Goal: Task Accomplishment & Management: Manage account settings

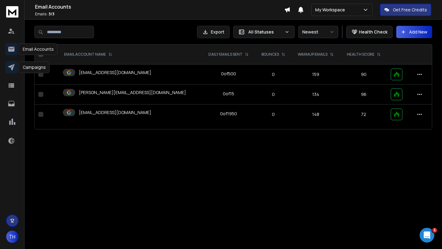
click at [13, 63] on link at bounding box center [11, 67] width 12 height 12
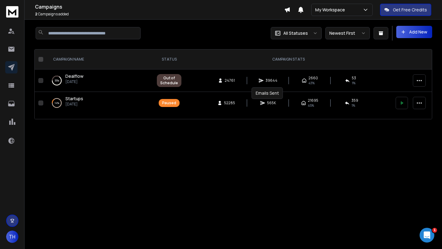
click at [268, 104] on span "565K" at bounding box center [271, 102] width 9 height 5
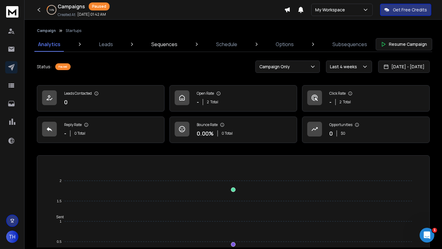
click at [148, 47] on link "Sequences" at bounding box center [164, 44] width 33 height 15
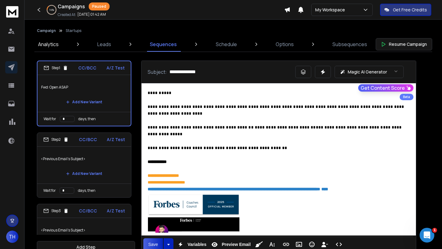
click at [54, 44] on p "Analytics" at bounding box center [48, 44] width 21 height 7
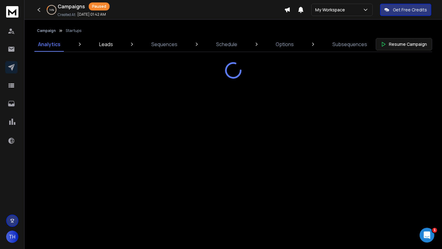
click at [106, 44] on p "Leads" at bounding box center [106, 44] width 14 height 7
click at [165, 45] on p "Sequences" at bounding box center [164, 44] width 26 height 7
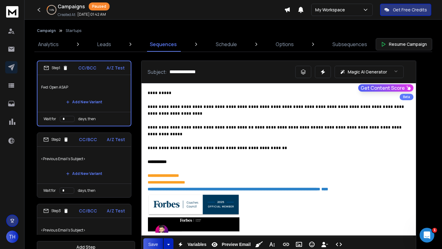
click at [245, 50] on div "Analytics Leads Sequences Schedule Options Subsequences" at bounding box center [202, 44] width 336 height 15
click at [231, 48] on link "Schedule" at bounding box center [226, 44] width 29 height 15
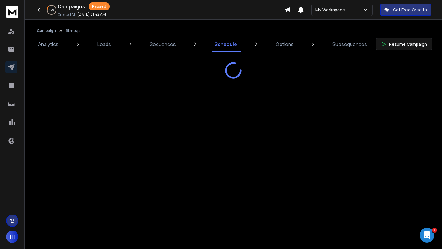
click at [231, 48] on link "Schedule" at bounding box center [226, 44] width 30 height 15
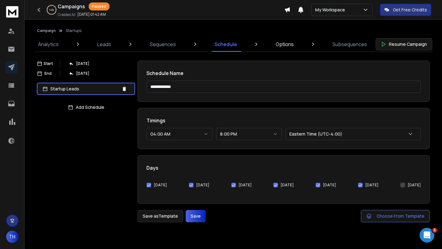
click at [283, 42] on p "Options" at bounding box center [285, 44] width 18 height 7
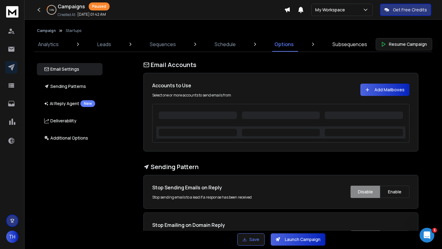
type input "*****"
type input "*******"
click at [344, 42] on p "Subsequences" at bounding box center [349, 44] width 35 height 7
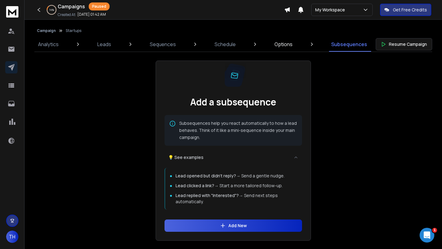
click at [288, 50] on link "Options" at bounding box center [283, 44] width 25 height 15
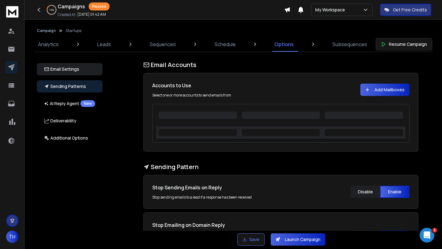
click at [81, 89] on p "Sending Patterns" at bounding box center [65, 86] width 42 height 6
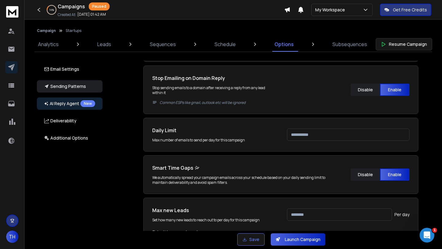
click at [77, 102] on p "AI Reply Agent New" at bounding box center [69, 103] width 51 height 7
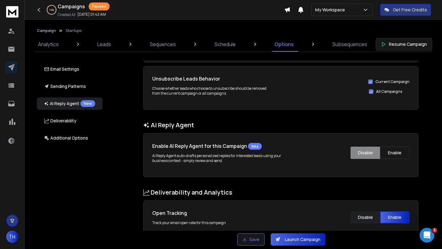
scroll to position [476, 0]
